Goal: Task Accomplishment & Management: Manage account settings

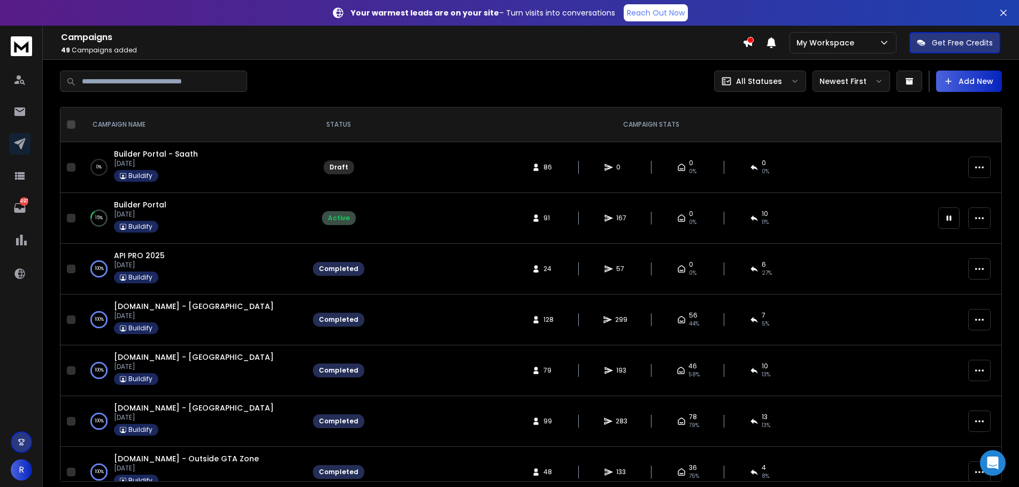
click at [189, 173] on div "Buildify" at bounding box center [156, 176] width 84 height 12
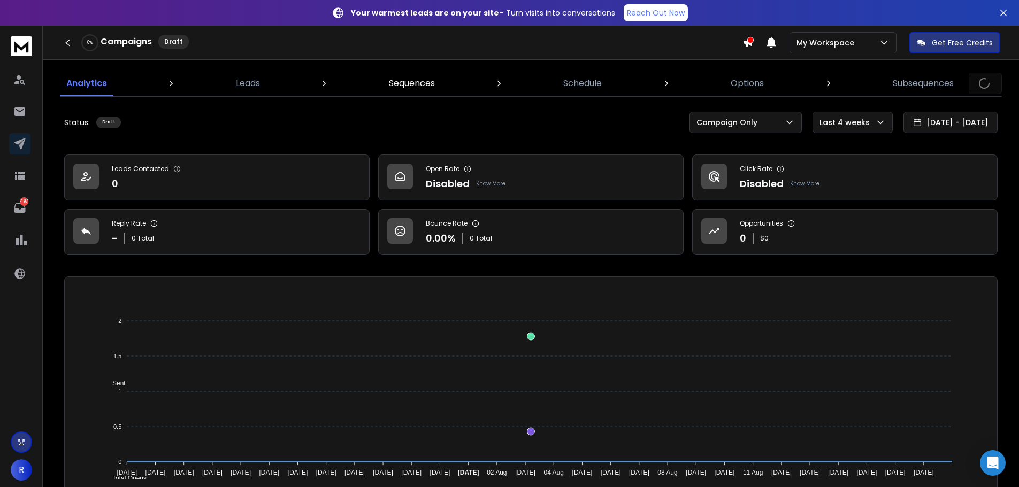
click at [409, 89] on p "Sequences" at bounding box center [412, 83] width 46 height 13
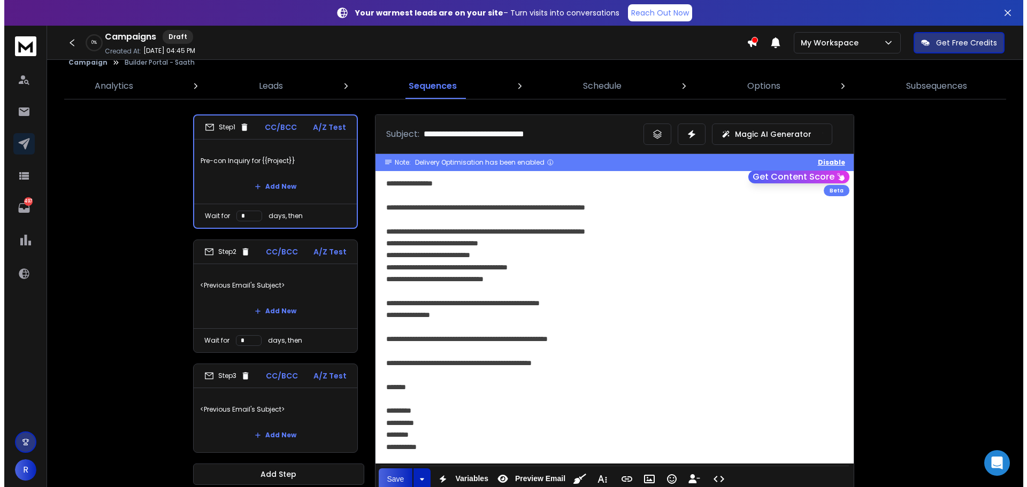
scroll to position [39, 0]
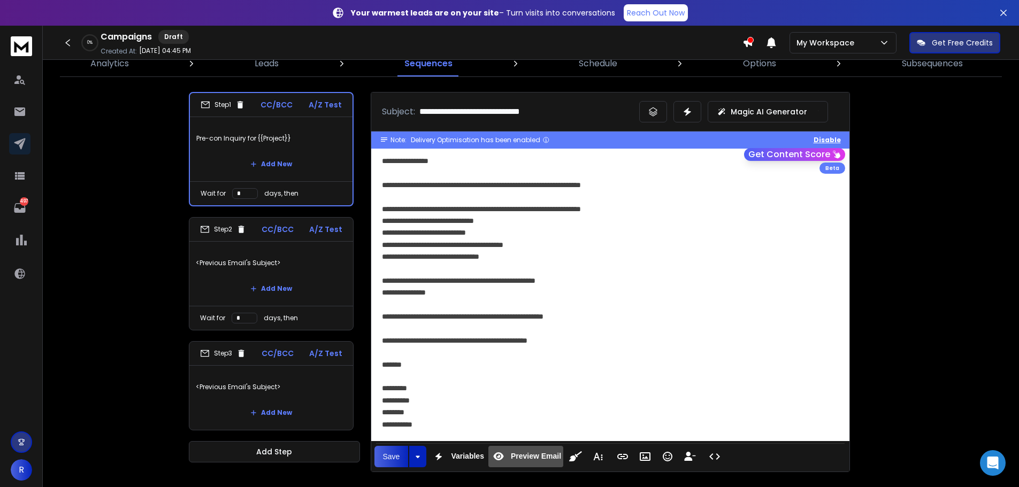
click at [533, 455] on span "Preview Email" at bounding box center [536, 456] width 55 height 9
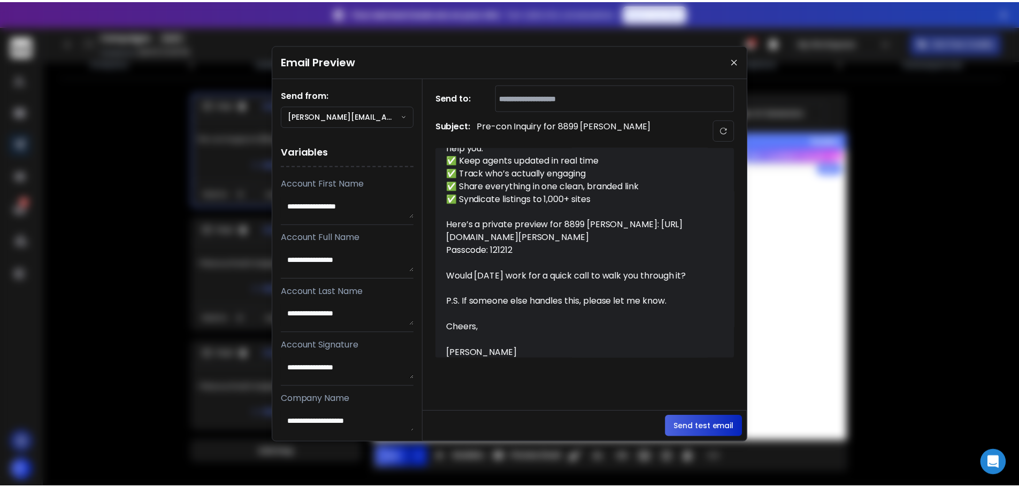
scroll to position [107, 0]
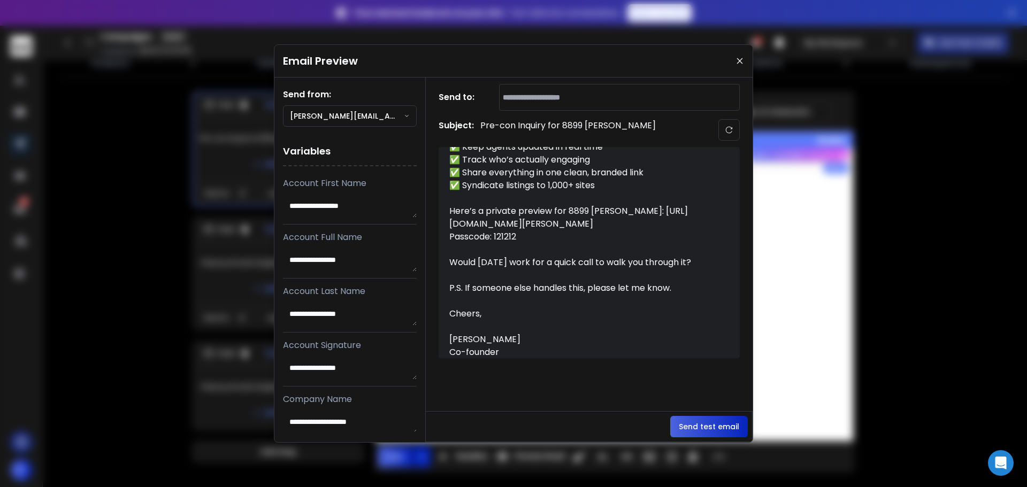
click at [816, 293] on div "**********" at bounding box center [513, 244] width 1027 height 420
click at [738, 62] on icon at bounding box center [740, 61] width 9 height 9
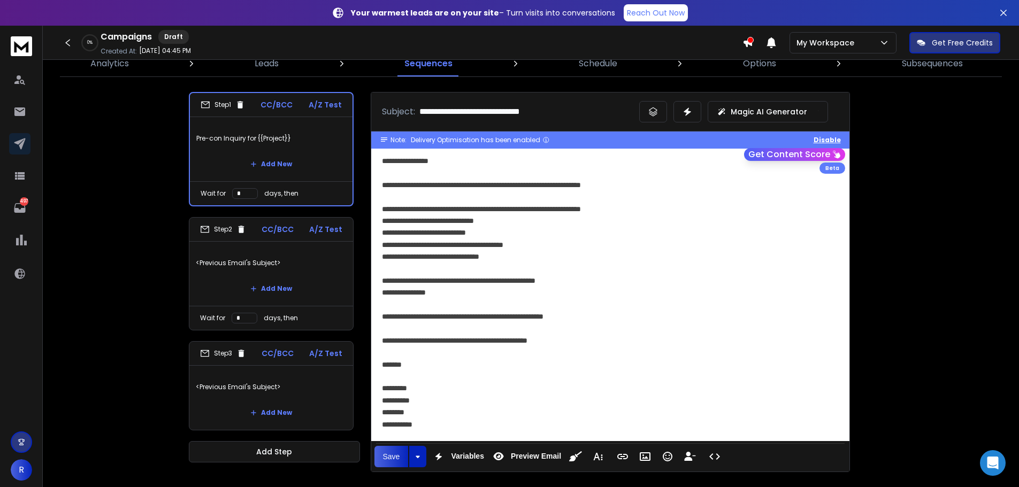
click at [283, 263] on p "<Previous Email's Subject>" at bounding box center [271, 263] width 151 height 30
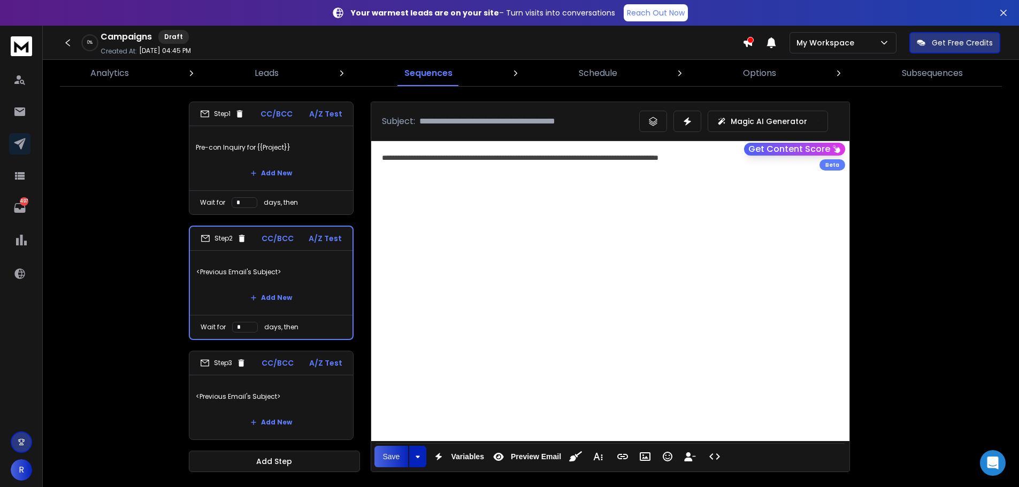
scroll to position [29, 0]
click at [311, 395] on p "<Previous Email's Subject>" at bounding box center [271, 397] width 151 height 30
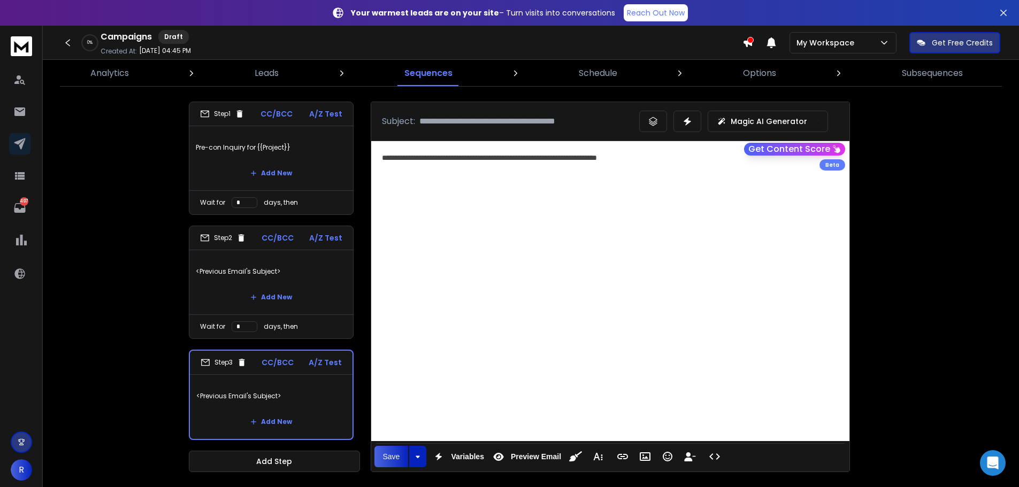
click at [266, 149] on p "Pre-con Inquiry for {{Project}}" at bounding box center [271, 148] width 151 height 30
type input "**********"
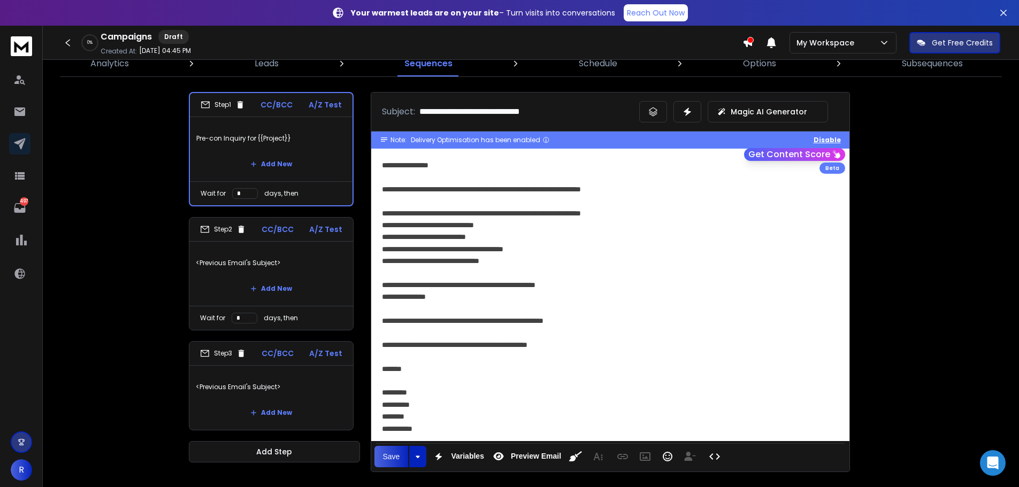
click at [513, 284] on div "**********" at bounding box center [606, 285] width 449 height 12
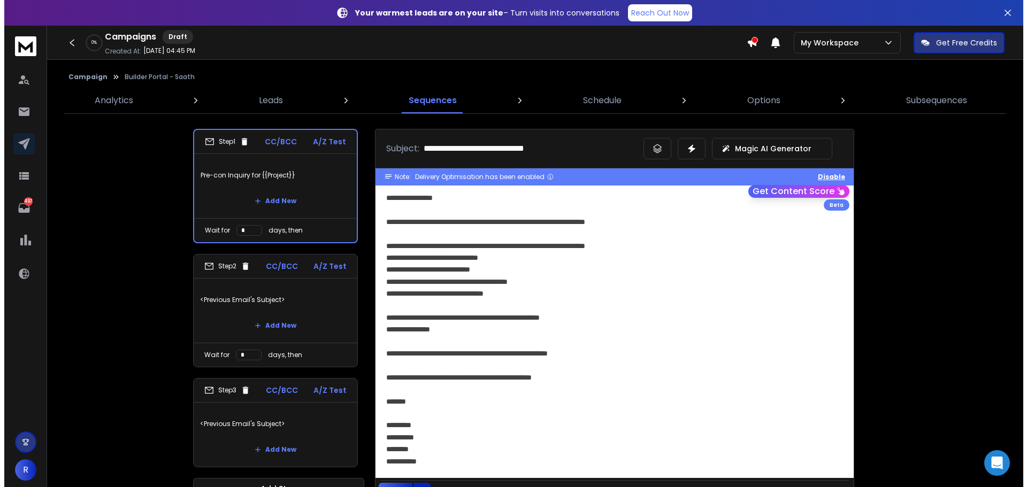
scroll to position [0, 0]
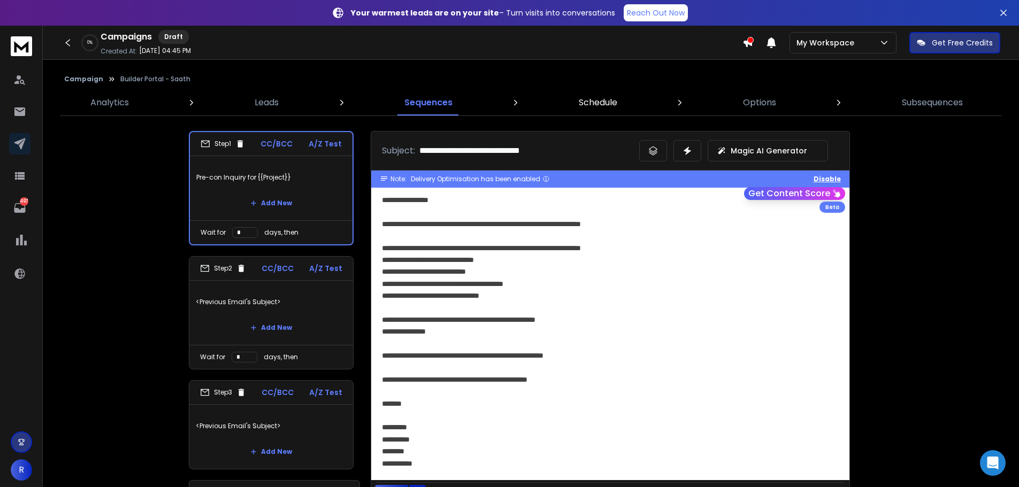
click at [608, 104] on p "Schedule" at bounding box center [598, 102] width 39 height 13
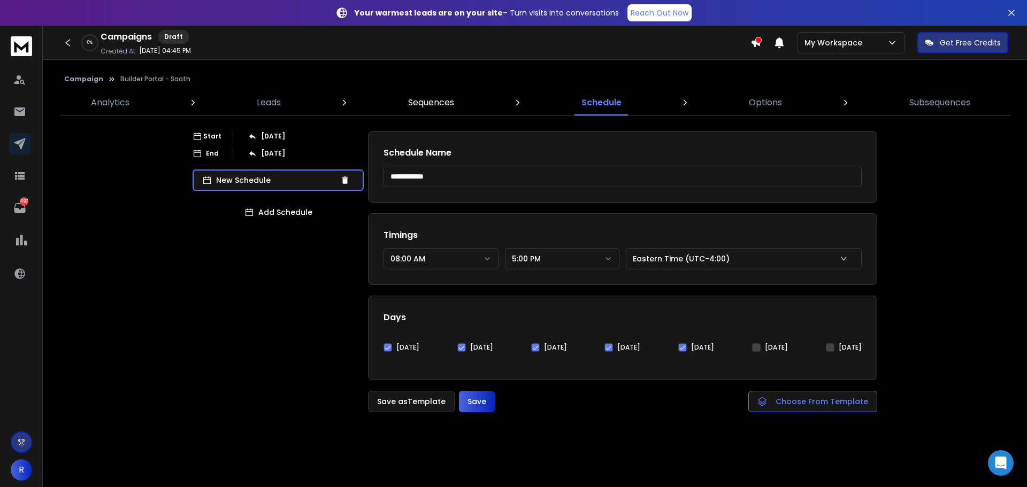
click at [455, 101] on link "Sequences" at bounding box center [431, 103] width 59 height 26
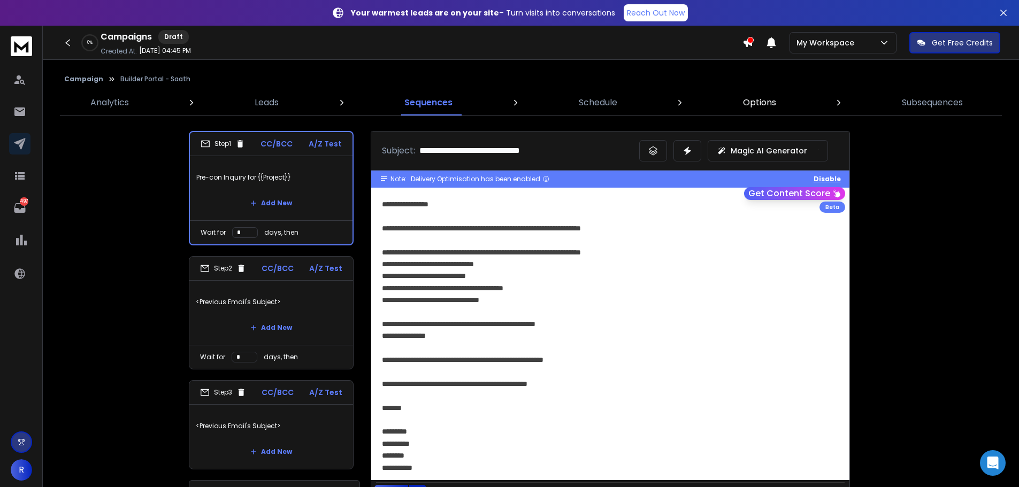
click at [771, 104] on p "Options" at bounding box center [759, 102] width 33 height 13
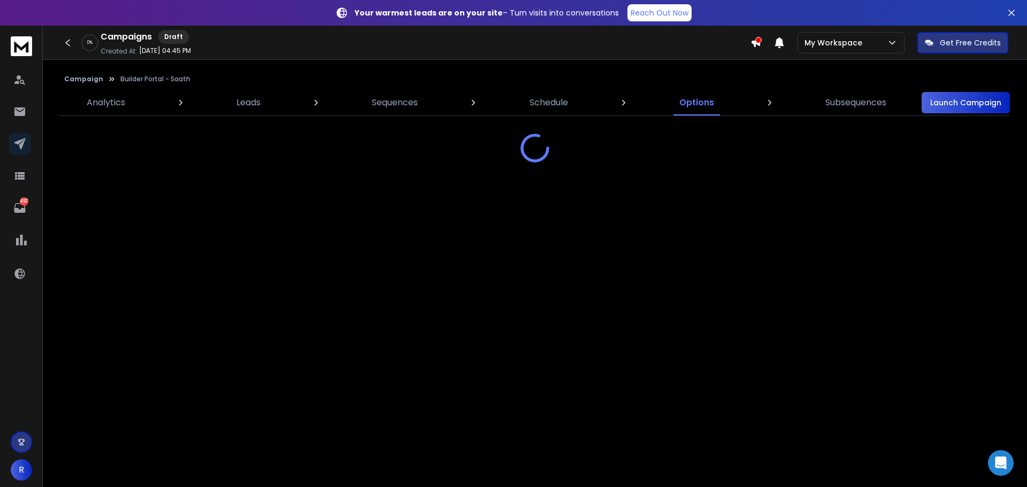
select select "*"
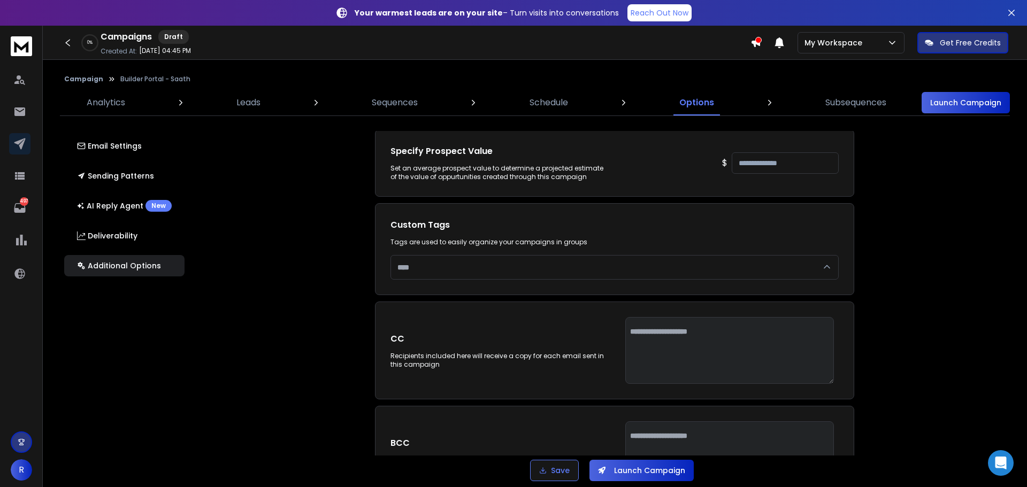
scroll to position [2010, 0]
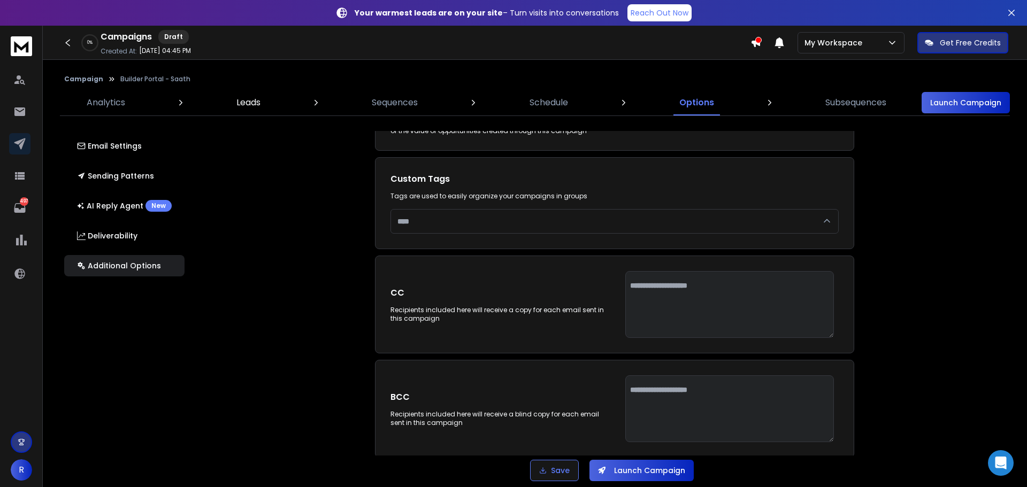
click at [261, 93] on link "Leads" at bounding box center [248, 103] width 37 height 26
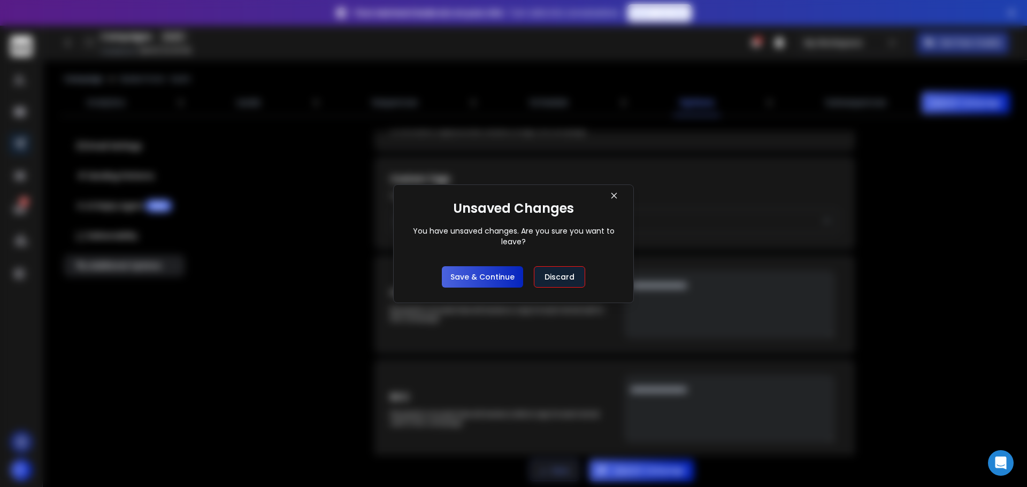
click at [511, 274] on button "Save & Continue" at bounding box center [482, 276] width 81 height 21
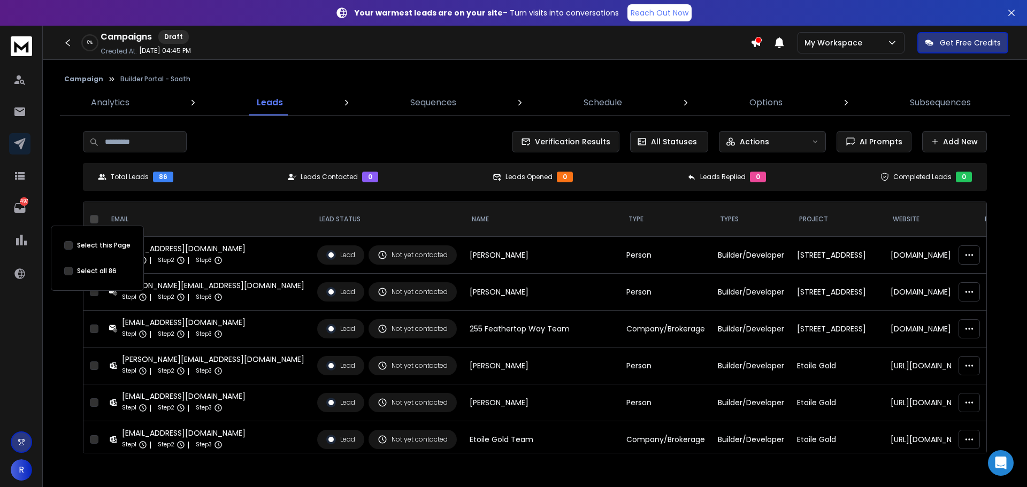
click at [94, 217] on button "Select this Page" at bounding box center [94, 219] width 9 height 9
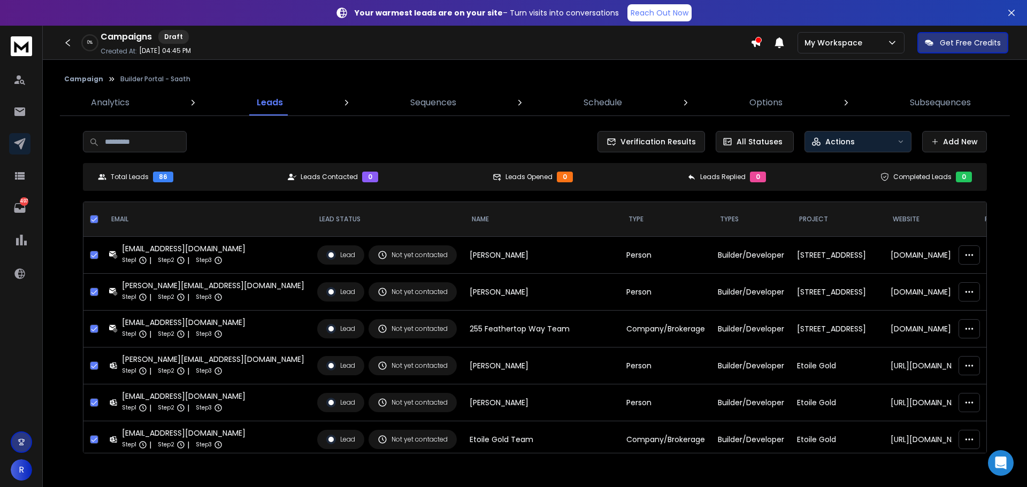
click at [861, 139] on div "Actions" at bounding box center [852, 141] width 81 height 11
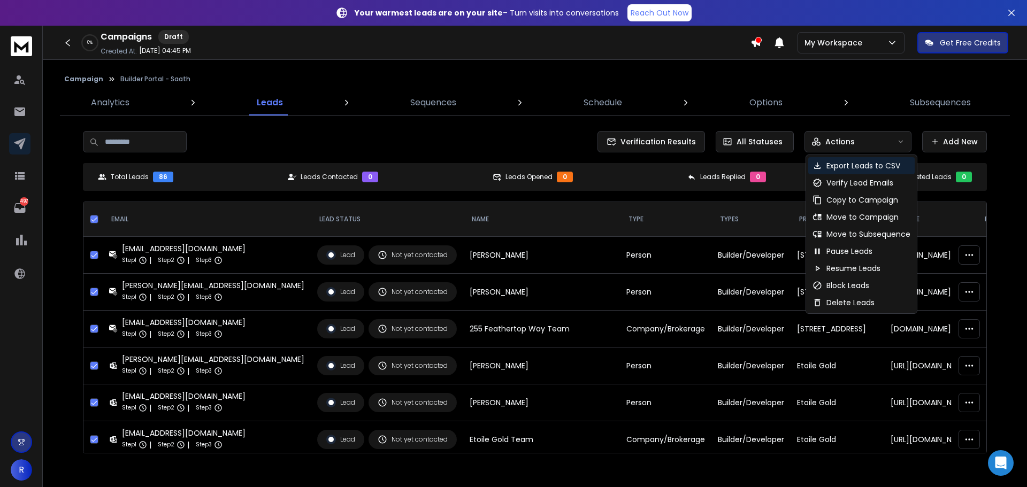
drag, startPoint x: 339, startPoint y: 151, endPoint x: 334, endPoint y: 155, distance: 5.8
click at [339, 152] on div "Verification Results All Statuses Actions Add New Total Leads 86 Leads Contacte…" at bounding box center [535, 287] width 904 height 312
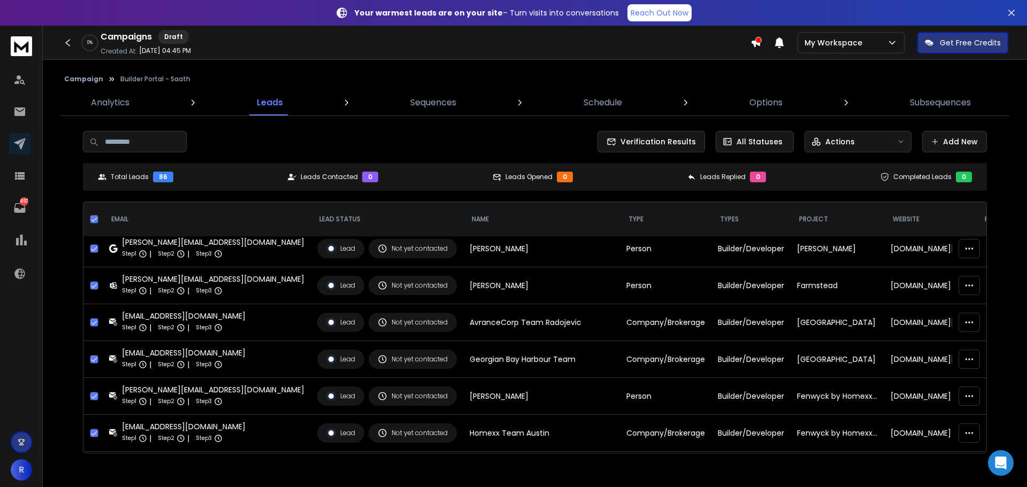
scroll to position [695, 0]
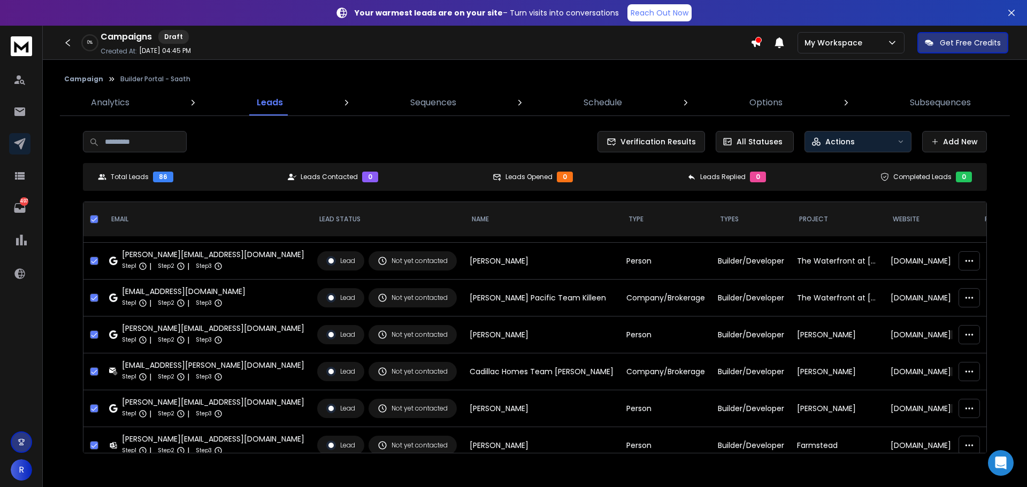
click at [840, 138] on p "Actions" at bounding box center [839, 141] width 29 height 11
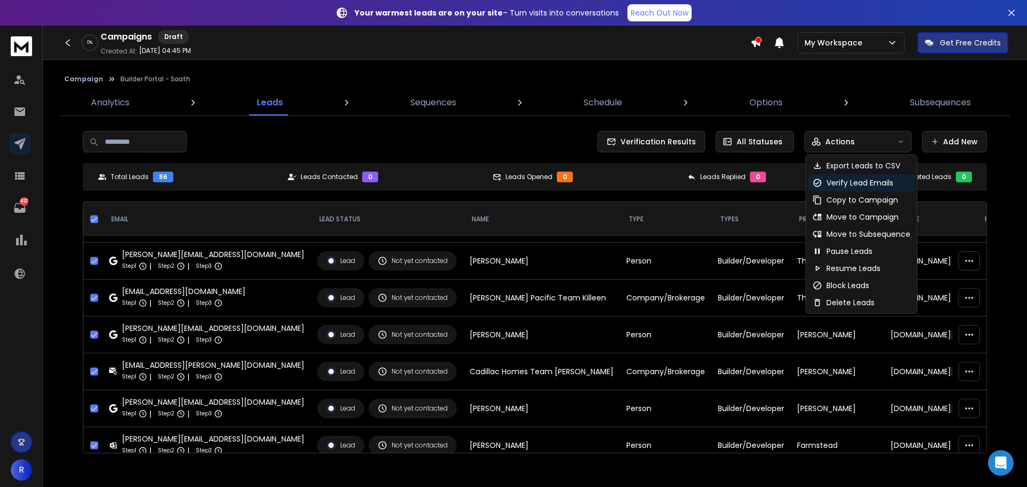
click at [841, 185] on p "Verify Lead Emails" at bounding box center [860, 183] width 67 height 11
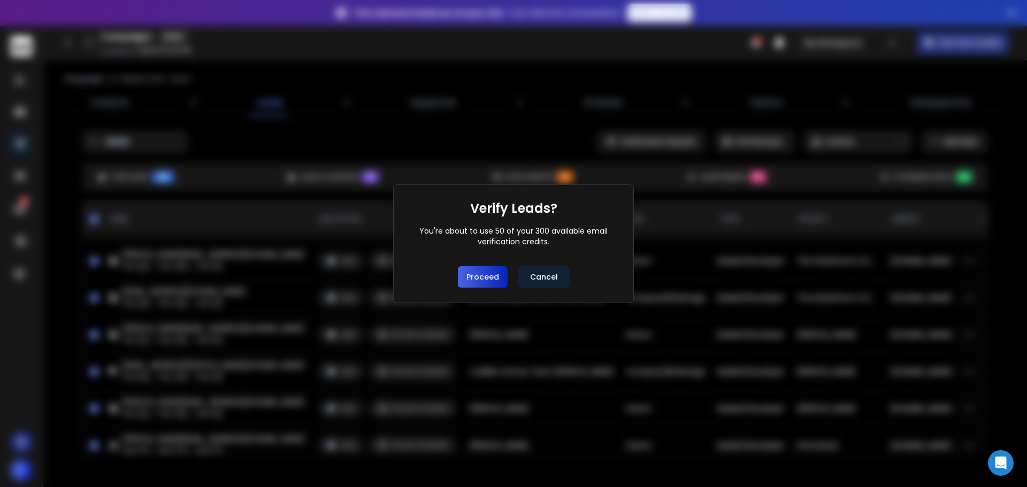
click at [476, 279] on button "Proceed" at bounding box center [483, 276] width 50 height 21
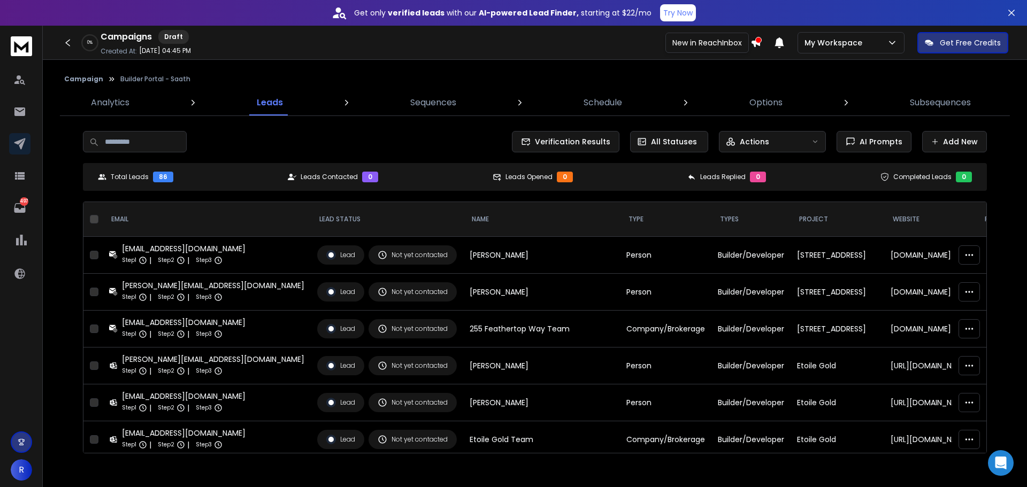
click at [755, 43] on icon at bounding box center [756, 43] width 9 height 9
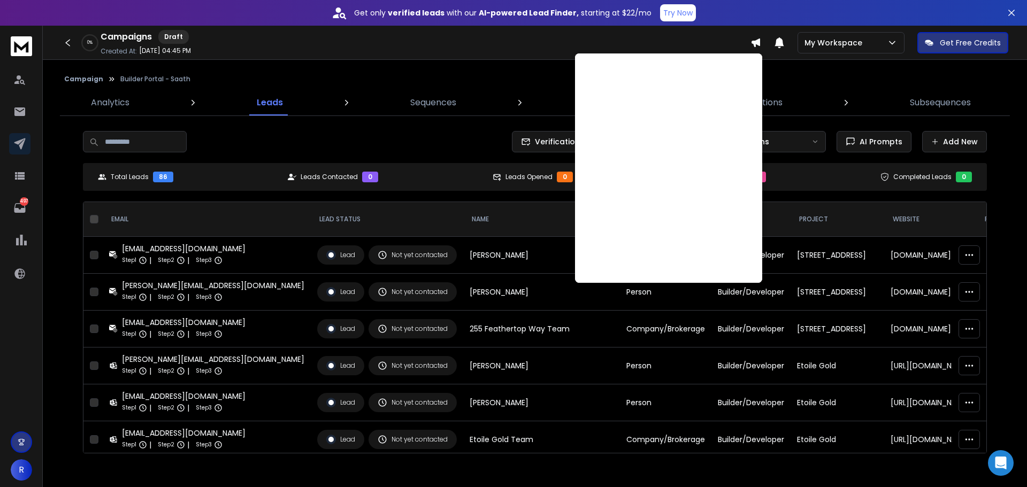
click at [515, 69] on div "Campaign Builder Portal - Saath Analytics Leads Sequences Schedule Options Subs…" at bounding box center [535, 259] width 984 height 398
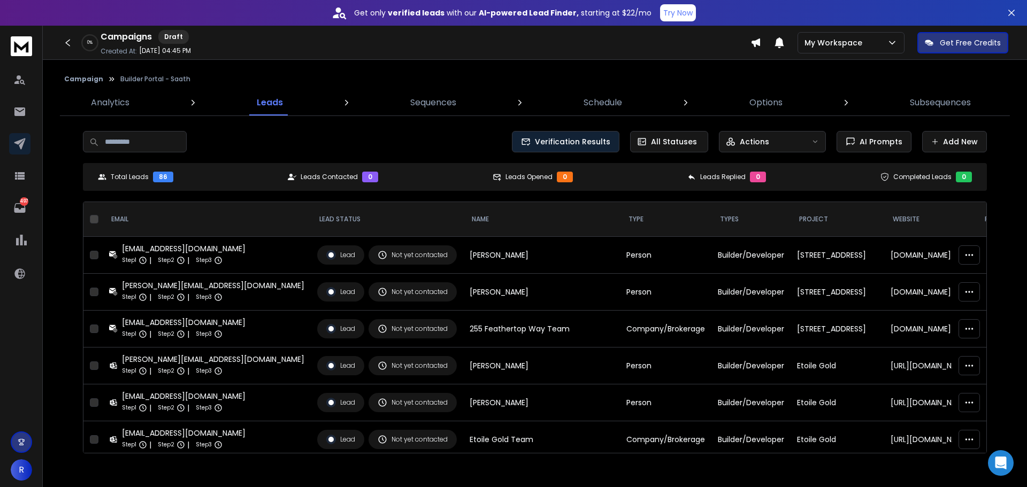
click at [570, 141] on span "Verification Results" at bounding box center [571, 141] width 80 height 11
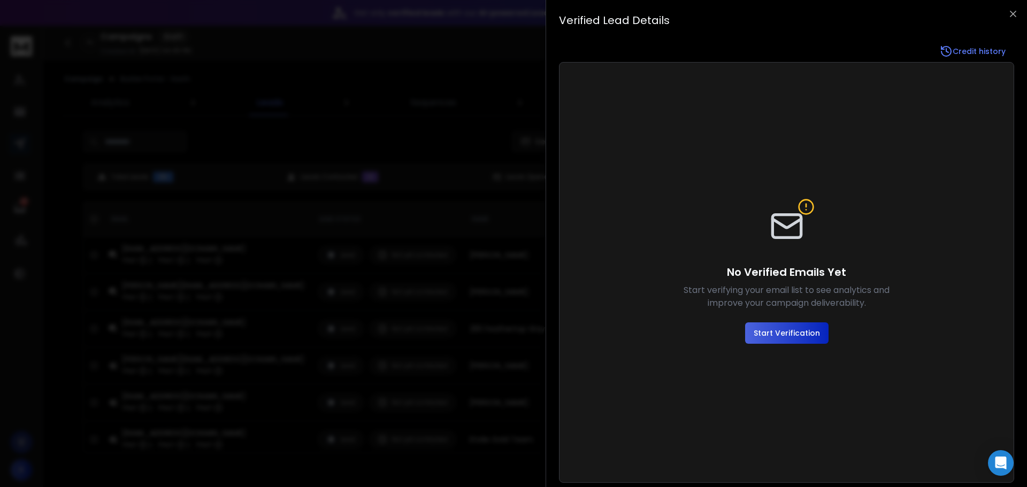
click at [479, 162] on div at bounding box center [513, 243] width 1027 height 487
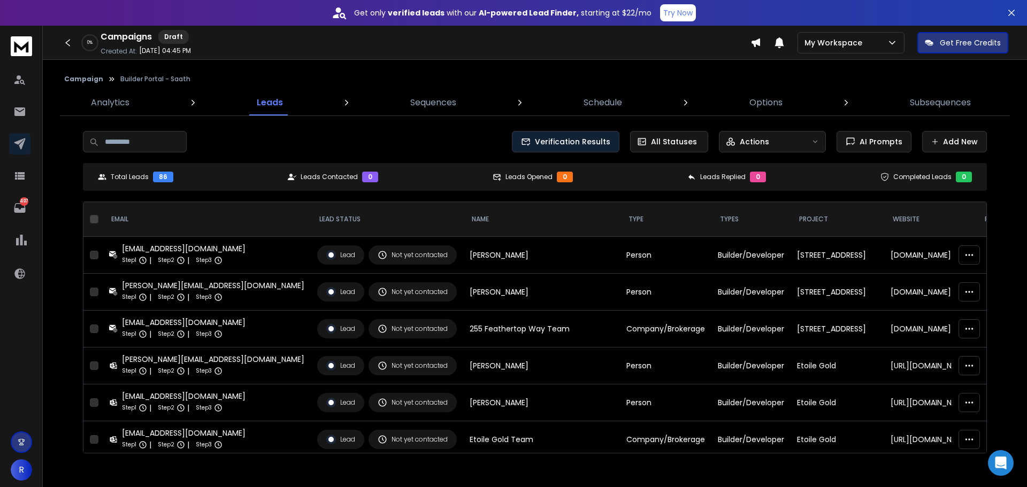
click at [535, 133] on button "Verification Results" at bounding box center [566, 141] width 108 height 21
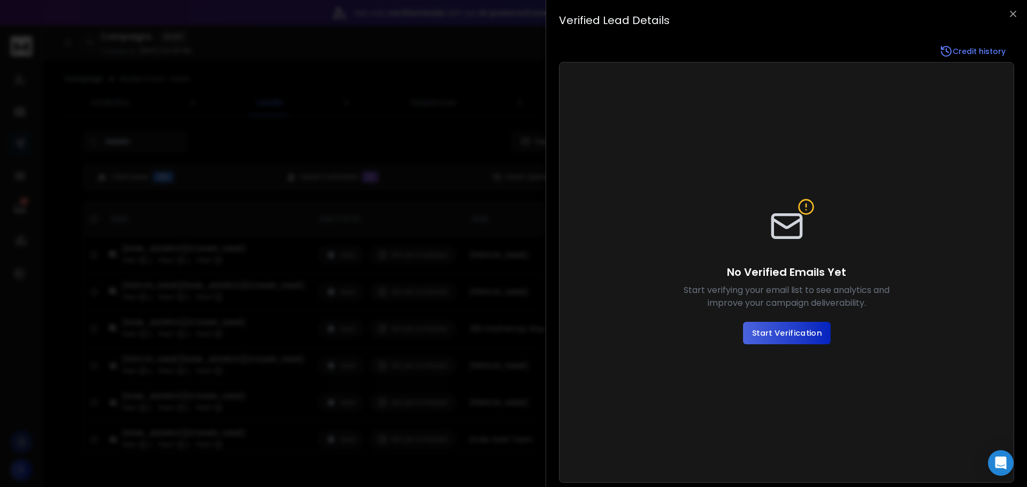
click at [806, 340] on button "Start Verification" at bounding box center [787, 333] width 88 height 22
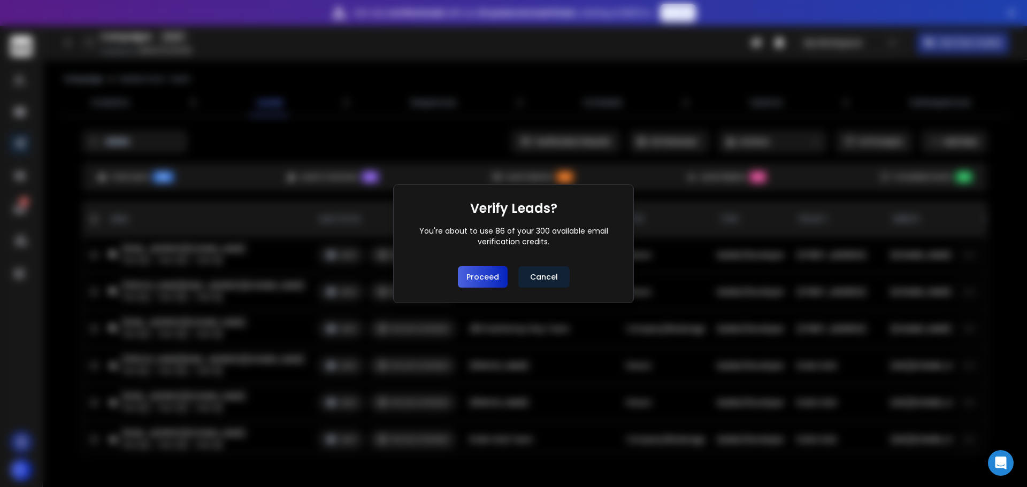
click at [478, 276] on button "Proceed" at bounding box center [483, 276] width 50 height 21
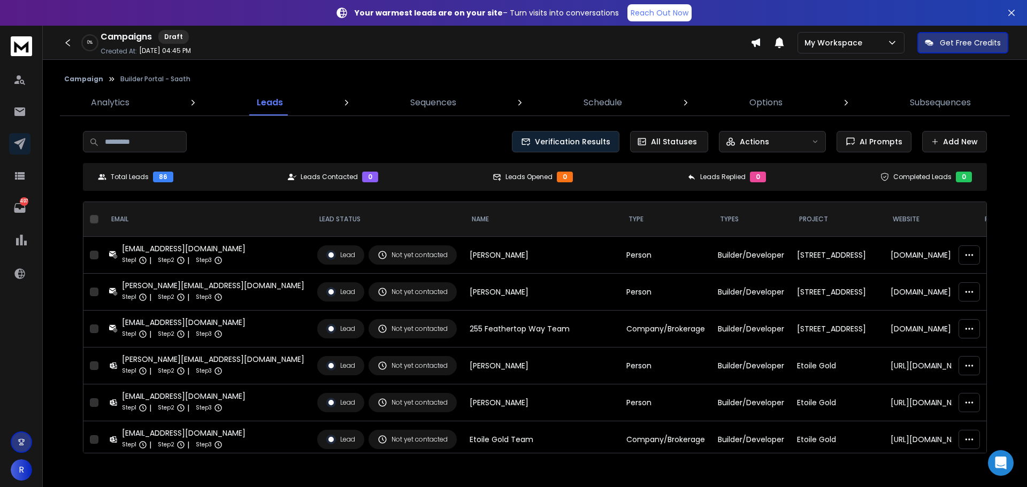
click at [608, 146] on span "Verification Results" at bounding box center [571, 141] width 80 height 11
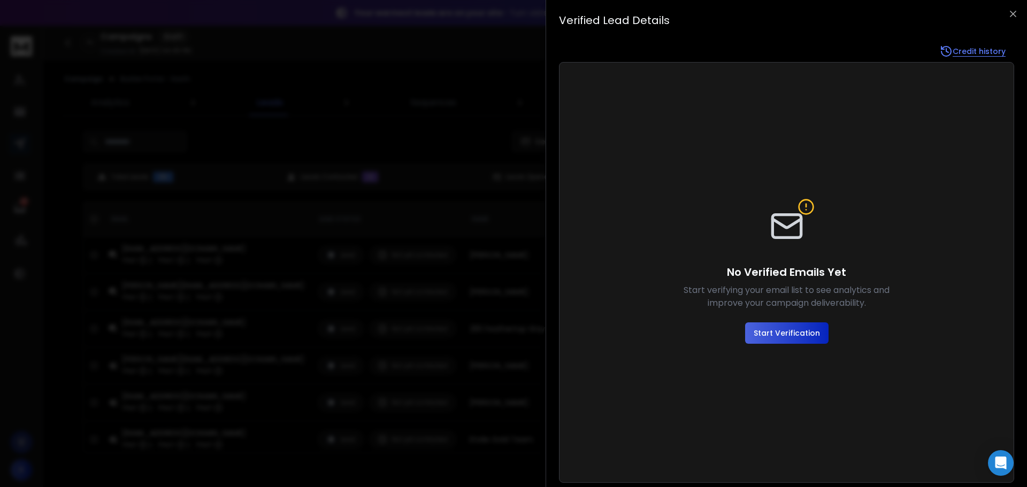
click at [966, 44] on link "Credit history" at bounding box center [972, 51] width 83 height 21
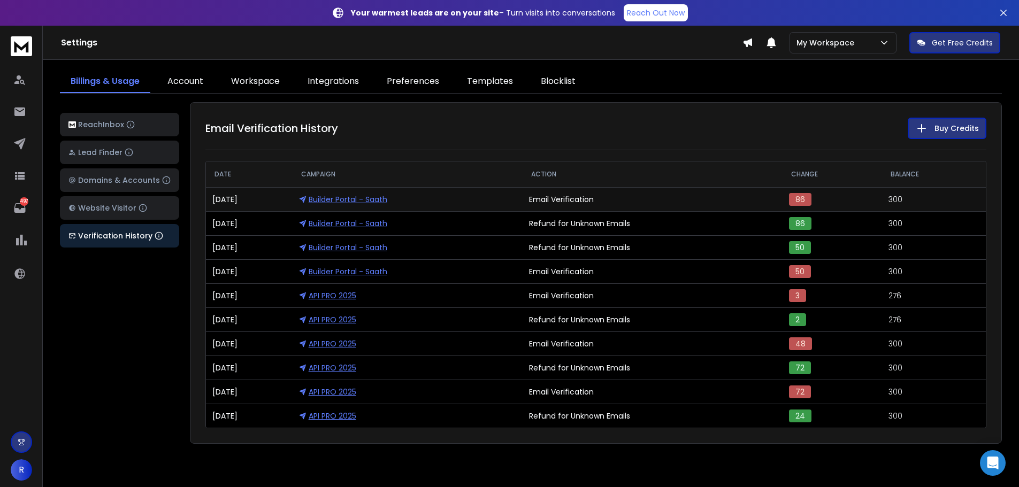
click at [518, 201] on td "Builder Portal - Saath" at bounding box center [408, 199] width 231 height 24
click at [580, 205] on td "Email Verification" at bounding box center [652, 199] width 259 height 24
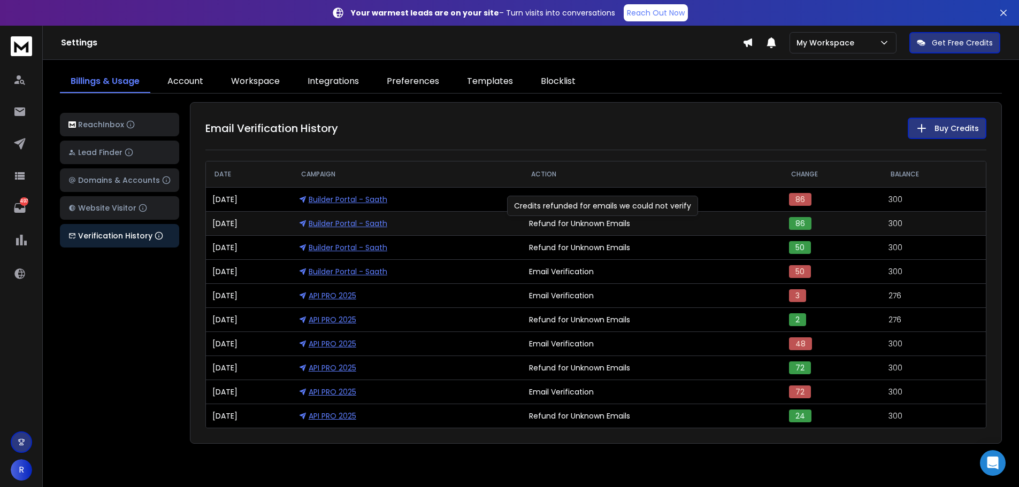
click at [585, 221] on span "Refund for Unknown Emails" at bounding box center [579, 223] width 101 height 11
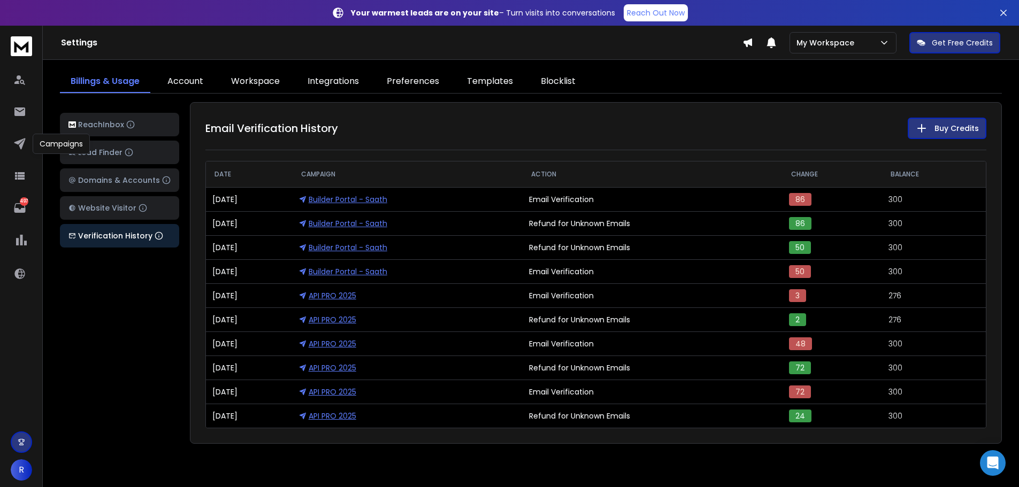
click at [5, 147] on div "497 R" at bounding box center [21, 259] width 43 height 466
click at [14, 146] on icon at bounding box center [19, 143] width 13 height 13
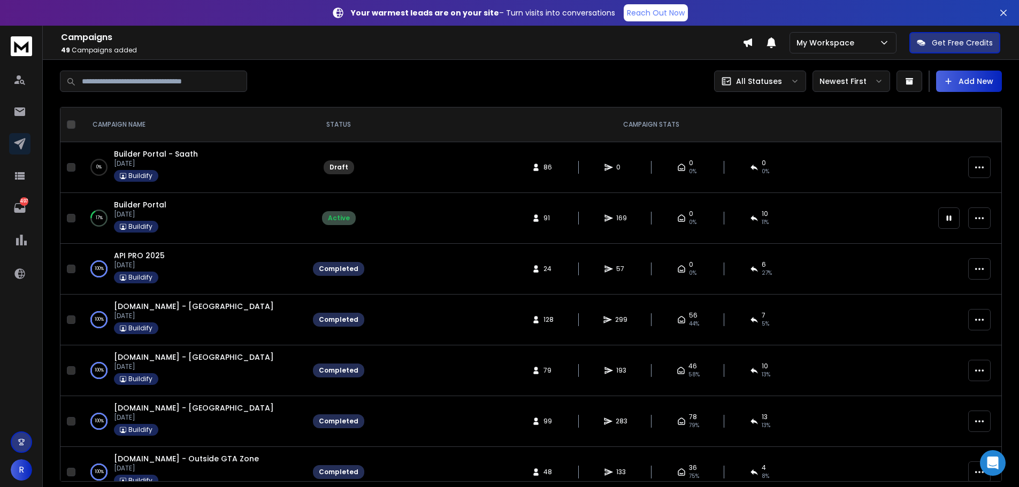
click at [160, 157] on span "Builder Portal - Saath" at bounding box center [156, 154] width 84 height 11
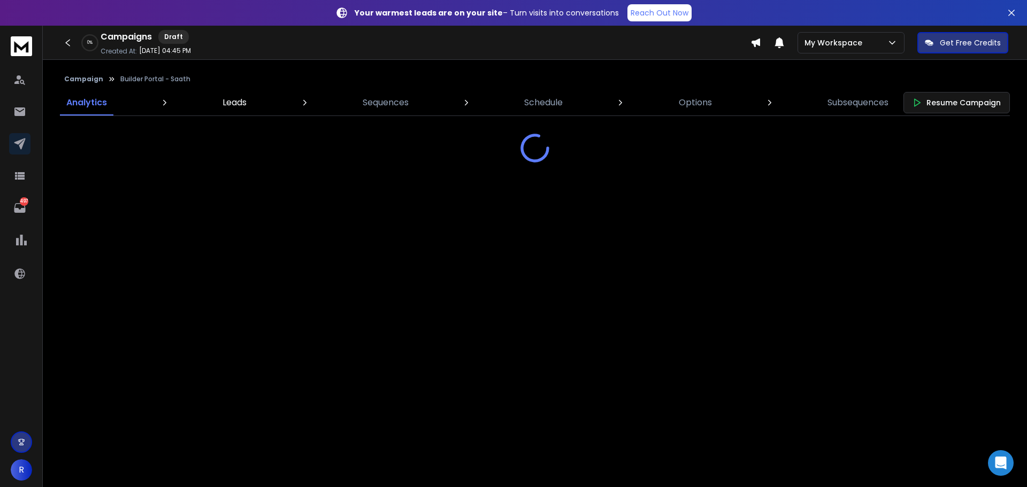
click at [230, 105] on p "Leads" at bounding box center [235, 102] width 24 height 13
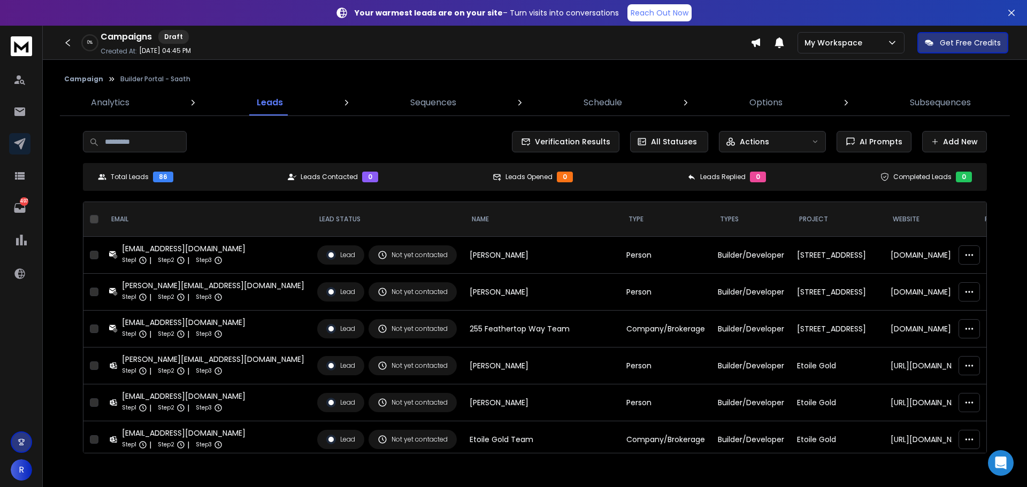
click at [549, 265] on td "[PERSON_NAME]" at bounding box center [541, 255] width 157 height 37
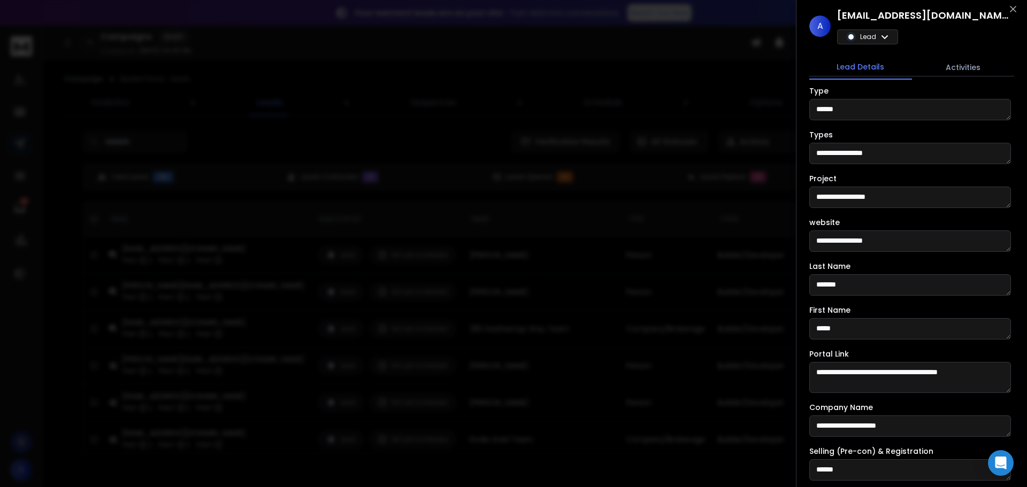
scroll to position [1, 0]
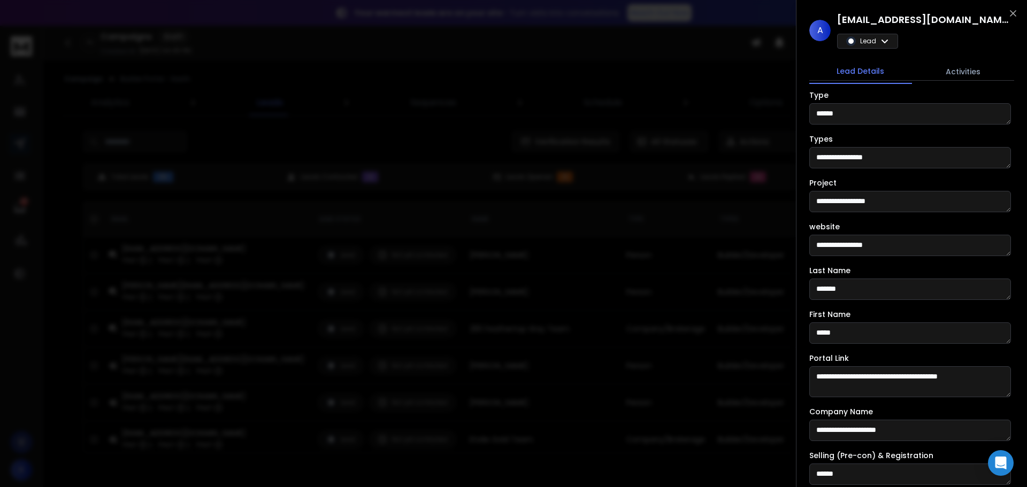
click at [496, 87] on div at bounding box center [513, 243] width 1027 height 487
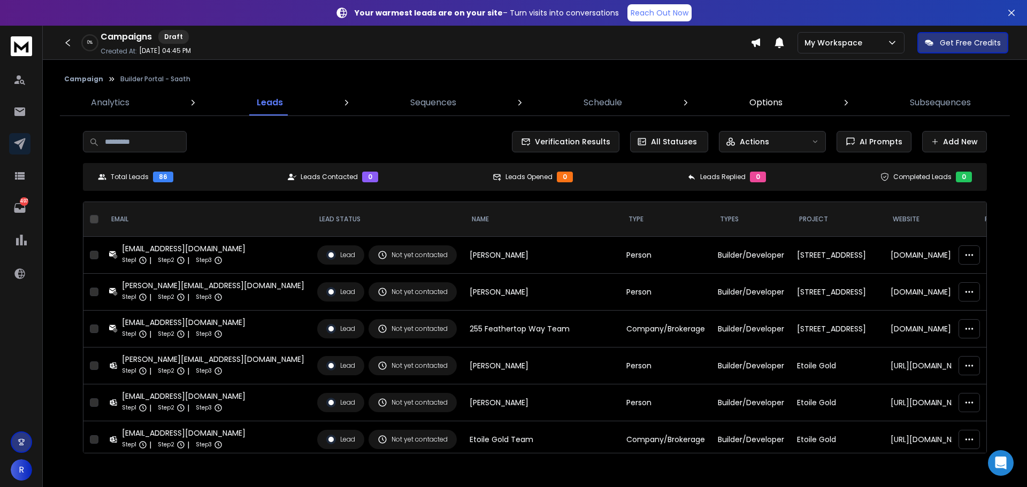
click at [773, 99] on p "Options" at bounding box center [765, 102] width 33 height 13
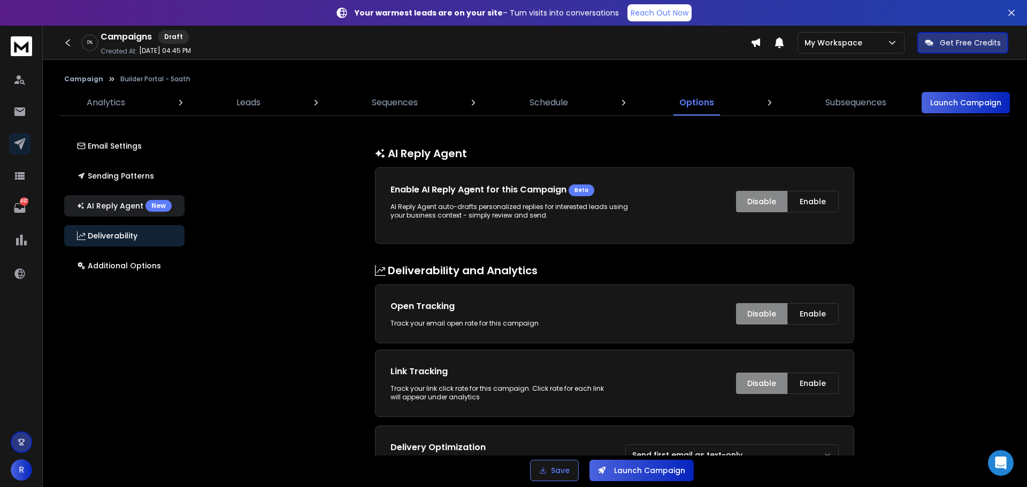
click at [100, 229] on button "Deliverability" at bounding box center [124, 235] width 120 height 21
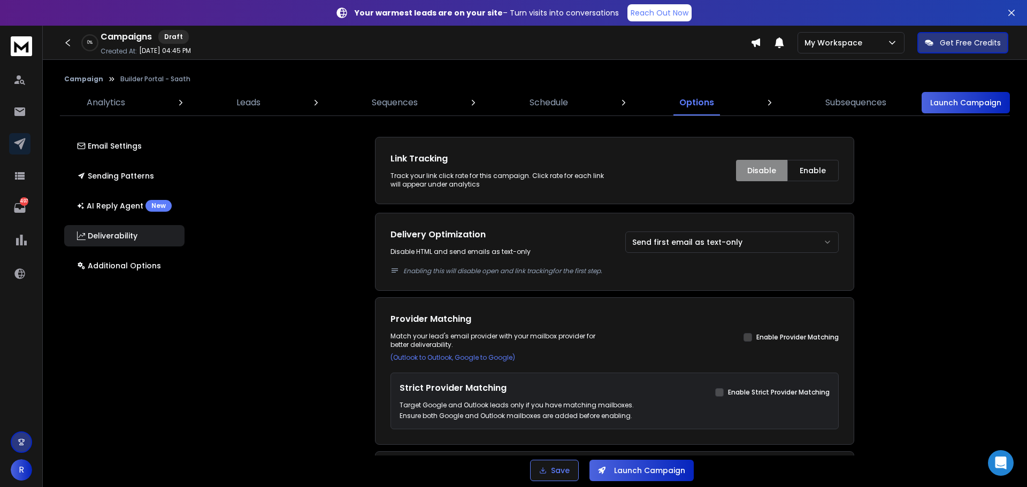
scroll to position [1153, 0]
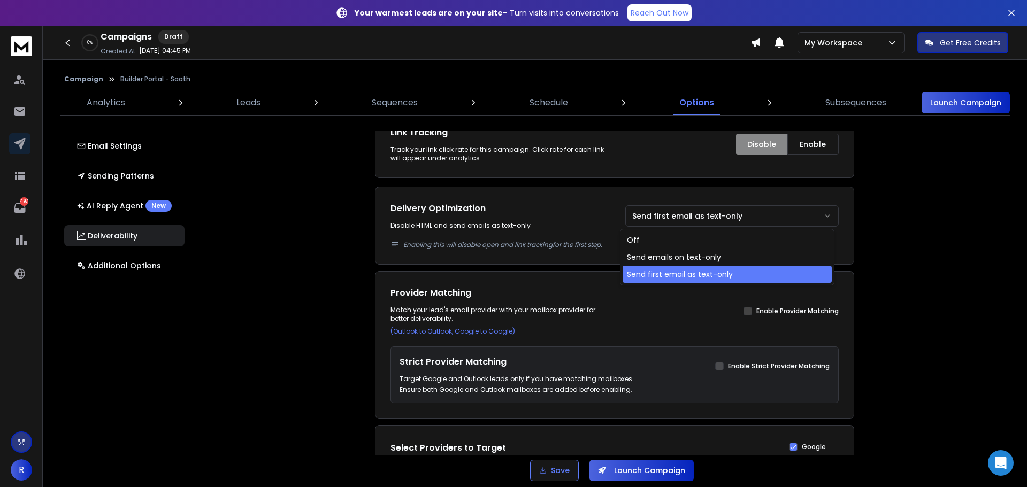
click at [695, 220] on button "Send first email as text-only" at bounding box center [731, 215] width 213 height 21
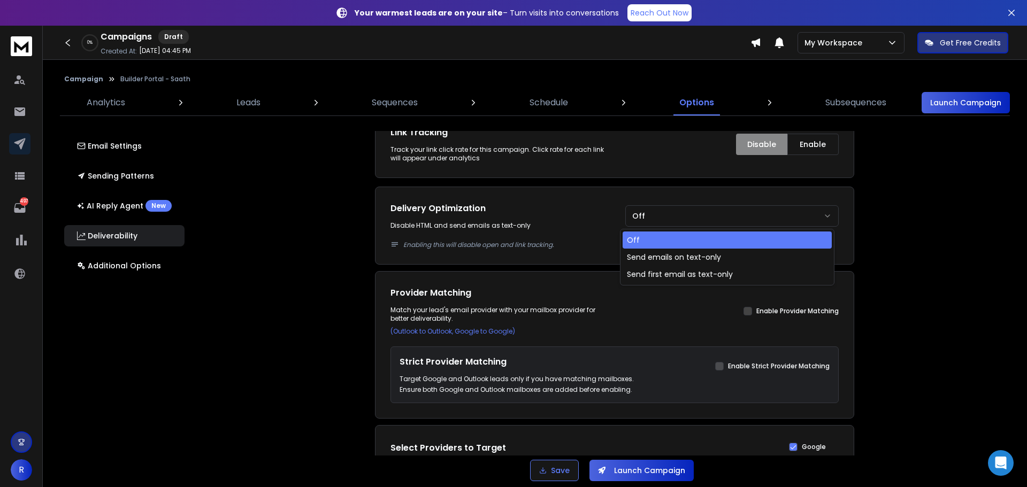
click at [636, 223] on button "Off" at bounding box center [731, 215] width 213 height 21
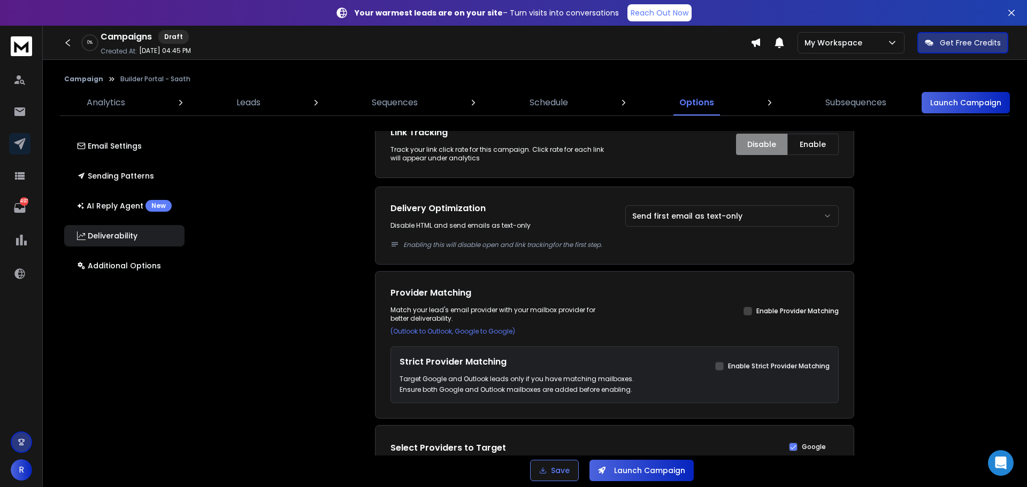
click at [655, 215] on button "Send first email as text-only" at bounding box center [731, 215] width 213 height 21
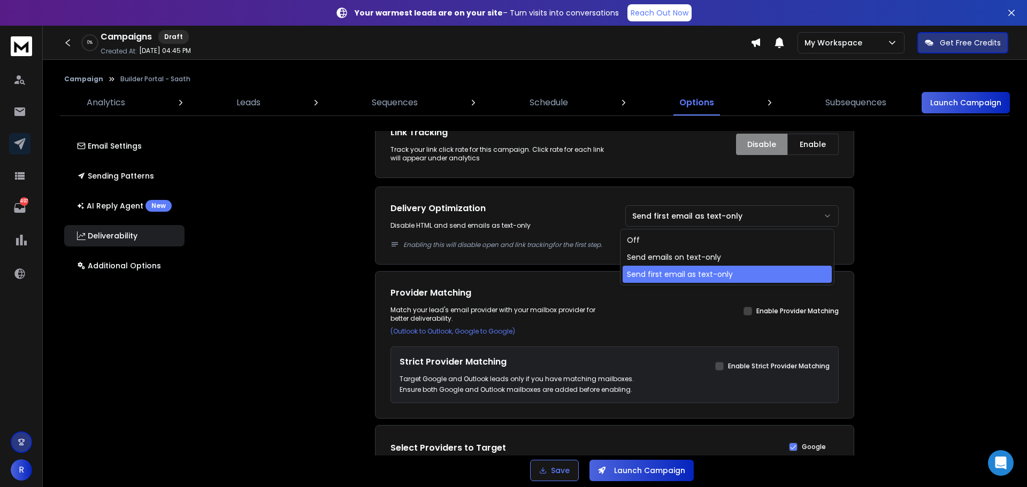
select select "*"
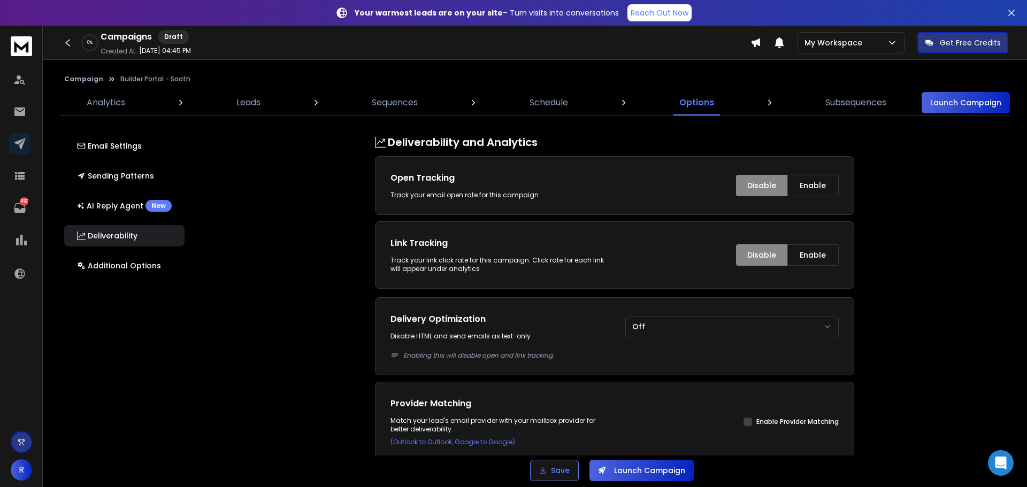
scroll to position [1046, 0]
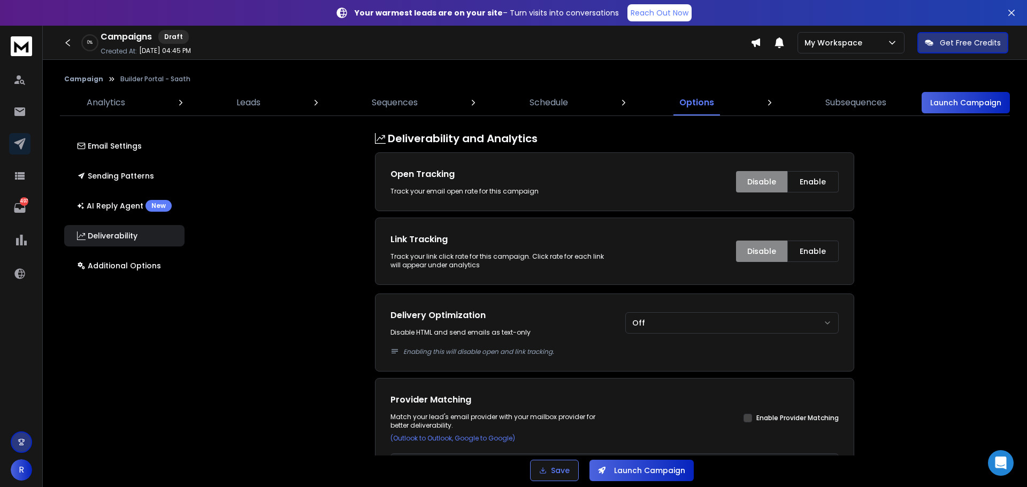
click at [623, 471] on button "Launch Campaign" at bounding box center [642, 470] width 104 height 21
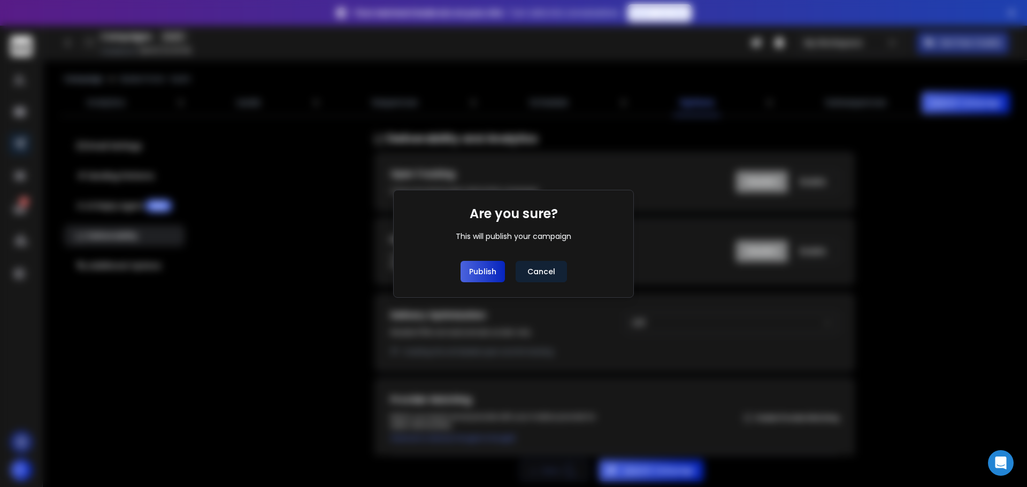
click at [478, 270] on button "Publish" at bounding box center [483, 271] width 44 height 21
